Goal: Task Accomplishment & Management: Manage account settings

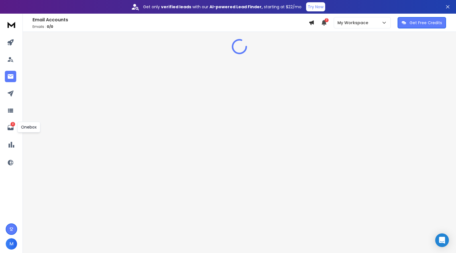
click at [12, 132] on link "2" at bounding box center [10, 127] width 11 height 11
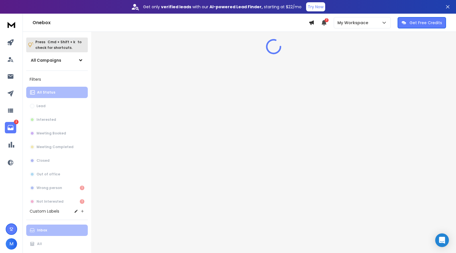
click at [57, 189] on div "All Status Lead Interested Meeting Booked Meeting Completed Closed Out of offic…" at bounding box center [57, 147] width 62 height 121
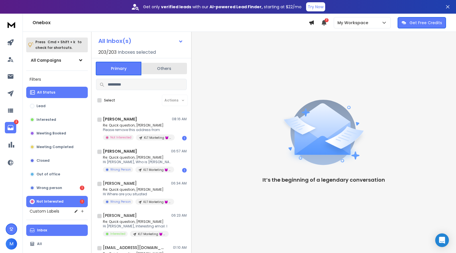
click at [56, 202] on p "Not Interested" at bounding box center [49, 202] width 27 height 5
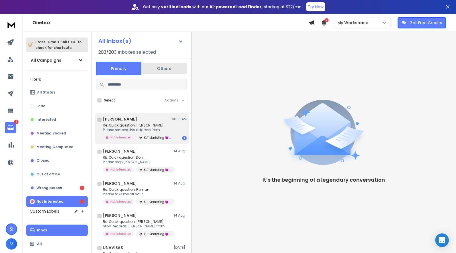
click at [124, 122] on h1 "Stephanie Li" at bounding box center [120, 119] width 34 height 6
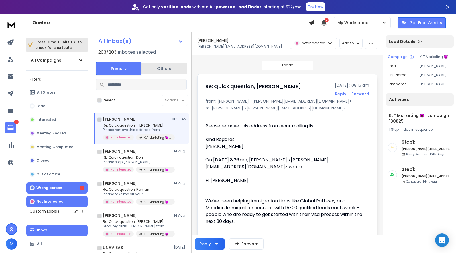
click at [64, 187] on button "Wrong person 1" at bounding box center [57, 188] width 62 height 11
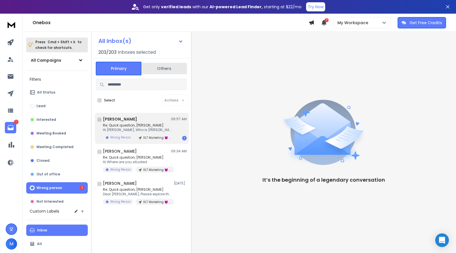
click at [125, 126] on p "Re: Quick question, Lawrence Shyh" at bounding box center [137, 125] width 68 height 5
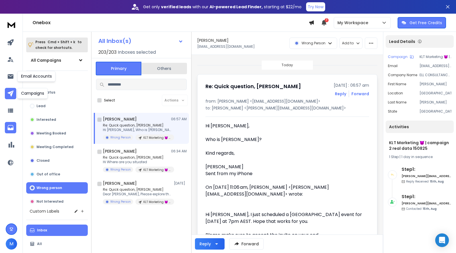
click at [10, 93] on icon at bounding box center [10, 93] width 7 height 7
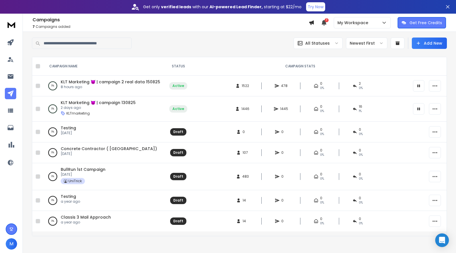
click at [124, 57] on th "CAMPAIGN NAME" at bounding box center [103, 66] width 123 height 19
click at [9, 95] on icon at bounding box center [10, 93] width 7 height 7
